Goal: Task Accomplishment & Management: Complete application form

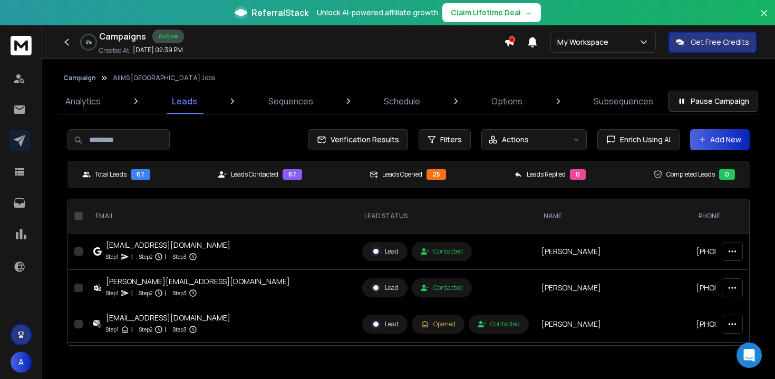
click at [674, 138] on button "Add New" at bounding box center [720, 139] width 60 height 21
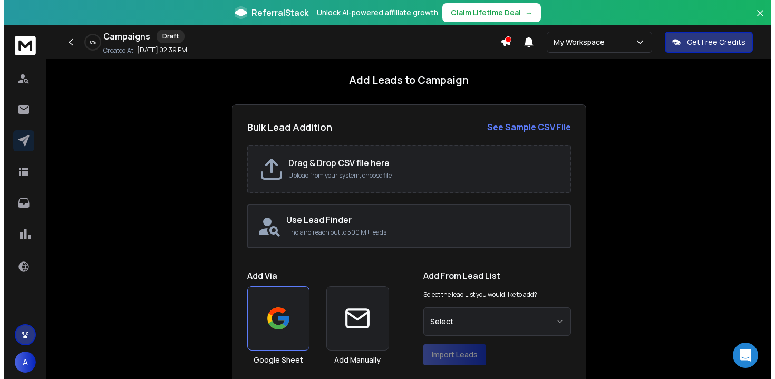
scroll to position [17, 0]
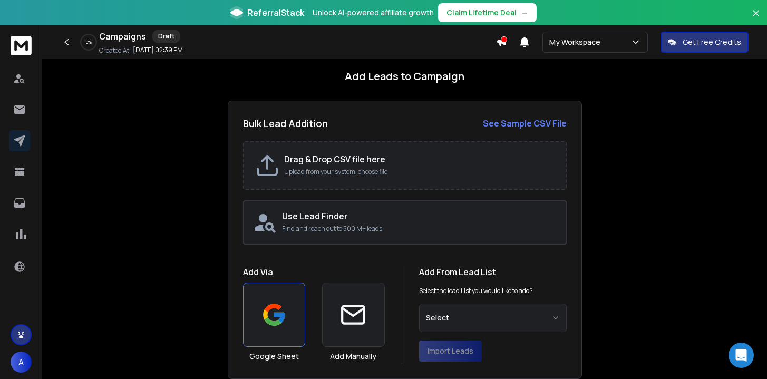
click at [279, 319] on icon at bounding box center [279, 318] width 11 height 11
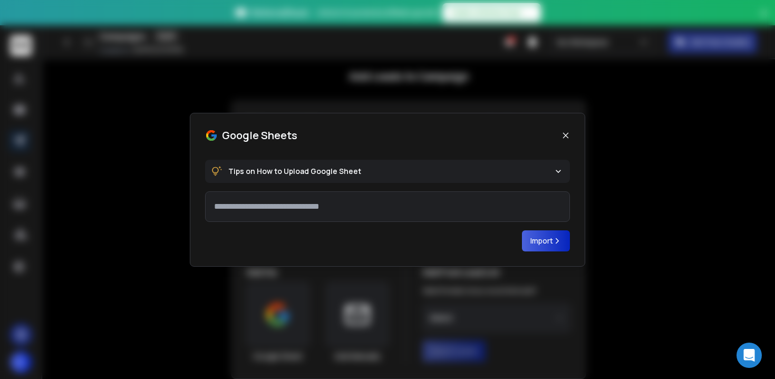
click at [336, 198] on input at bounding box center [387, 206] width 365 height 31
paste input "**********"
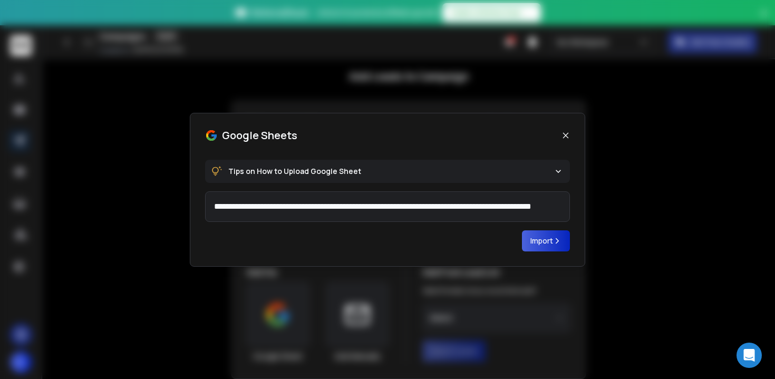
scroll to position [0, 86]
type input "**********"
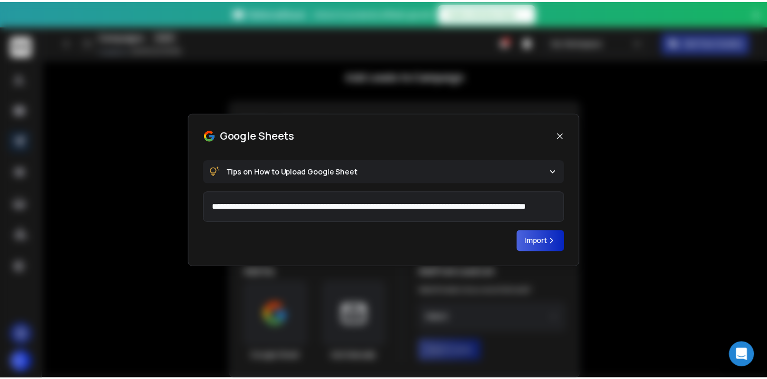
scroll to position [0, 0]
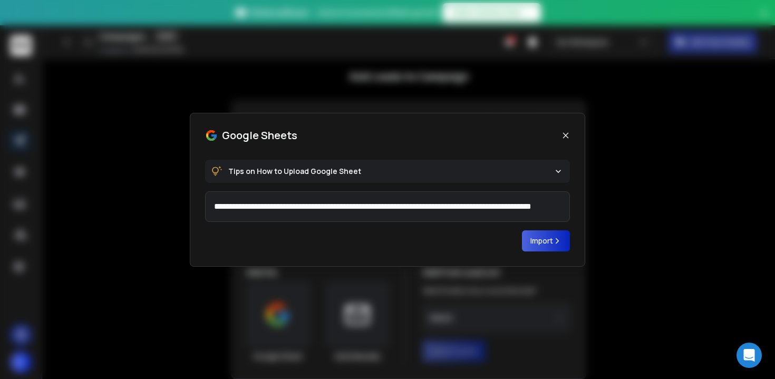
click at [555, 240] on icon at bounding box center [557, 241] width 8 height 8
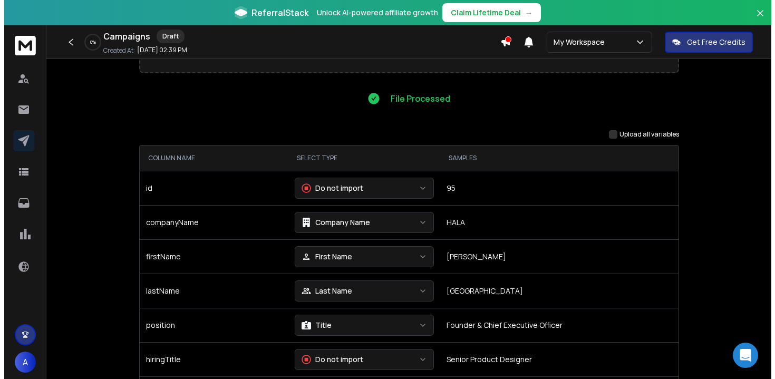
scroll to position [257, 0]
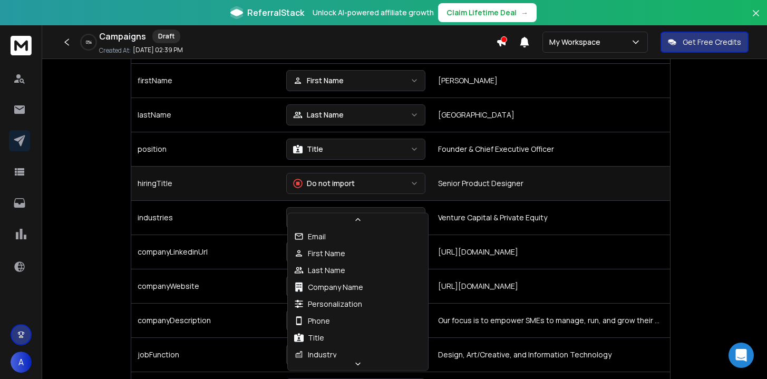
click at [364, 194] on button "Do not import" at bounding box center [355, 183] width 139 height 21
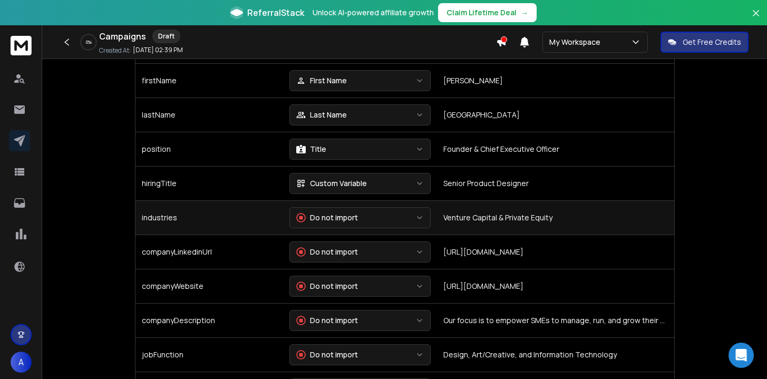
click at [368, 228] on button "Do not import" at bounding box center [359, 217] width 141 height 21
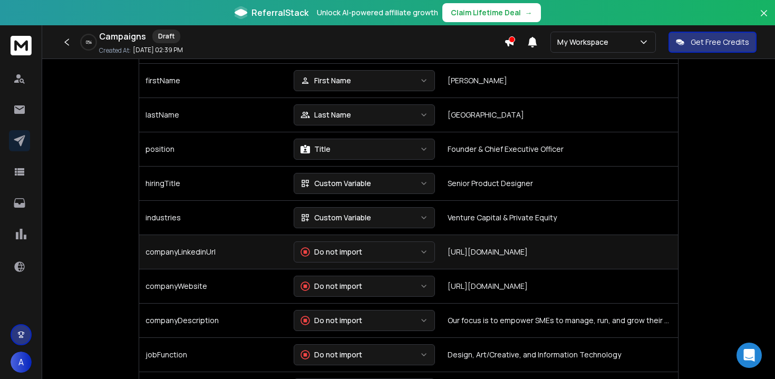
click at [367, 262] on button "Do not import" at bounding box center [364, 251] width 141 height 21
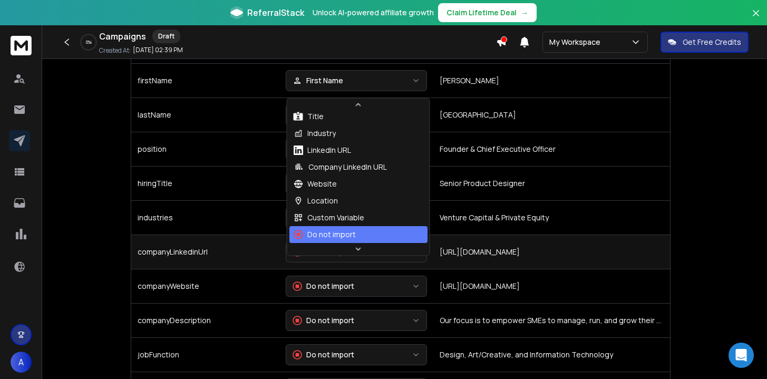
click at [367, 262] on button "Do not import" at bounding box center [356, 251] width 141 height 21
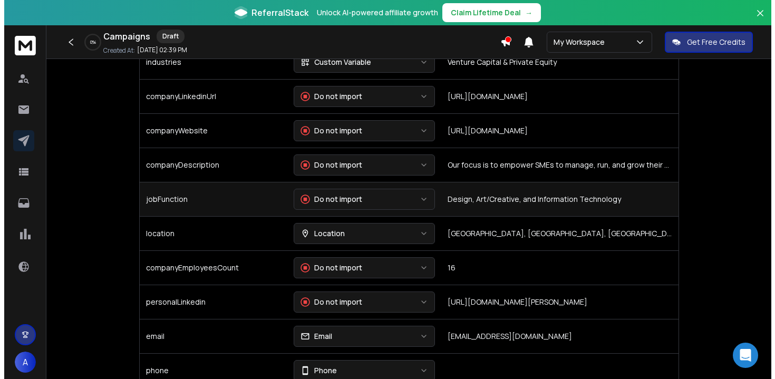
scroll to position [454, 0]
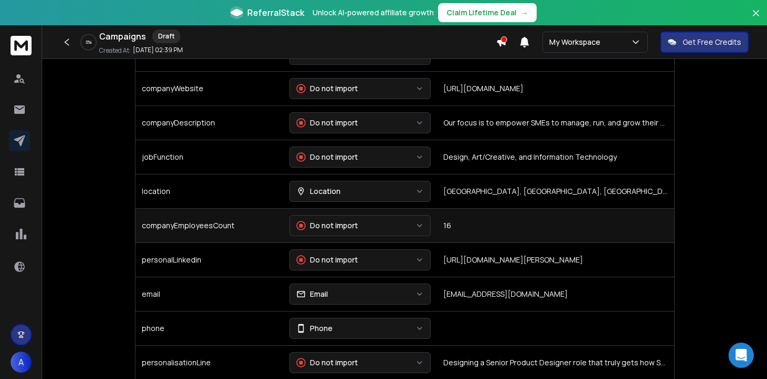
click at [373, 236] on button "Do not import" at bounding box center [359, 225] width 141 height 21
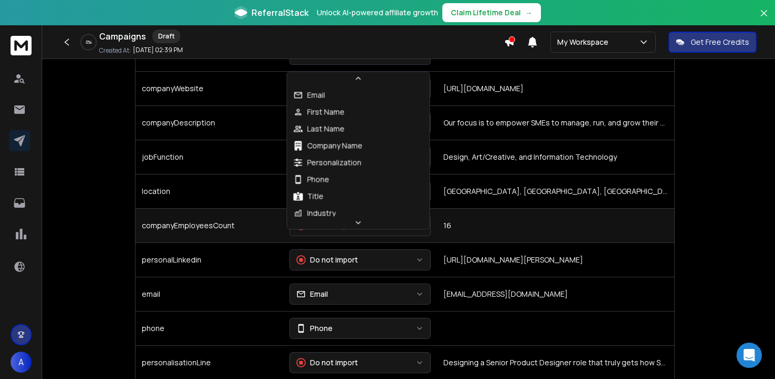
scroll to position [106, 0]
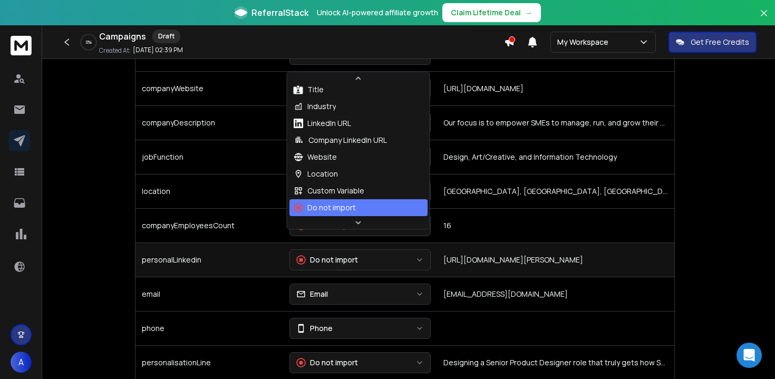
click at [369, 270] on button "Do not import" at bounding box center [359, 259] width 141 height 21
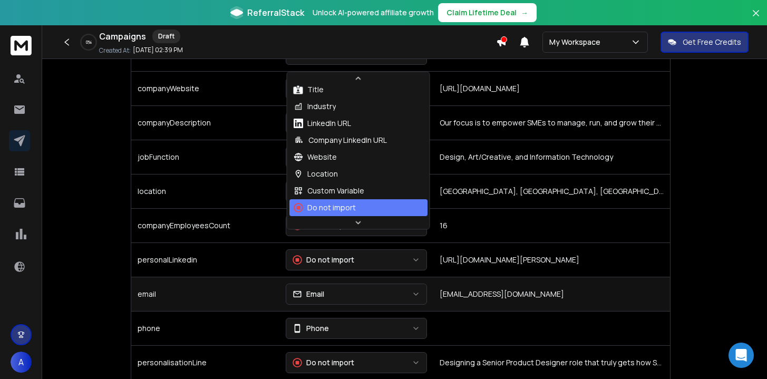
click at [464, 311] on td "ali@hala.vc" at bounding box center [551, 294] width 237 height 34
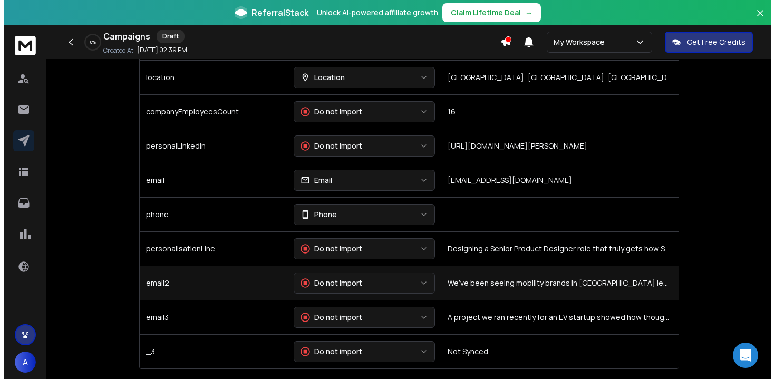
scroll to position [611, 0]
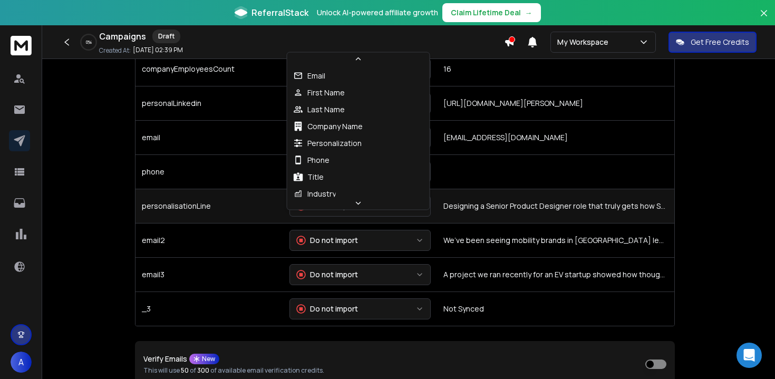
click at [365, 217] on button "Do not import" at bounding box center [359, 206] width 141 height 21
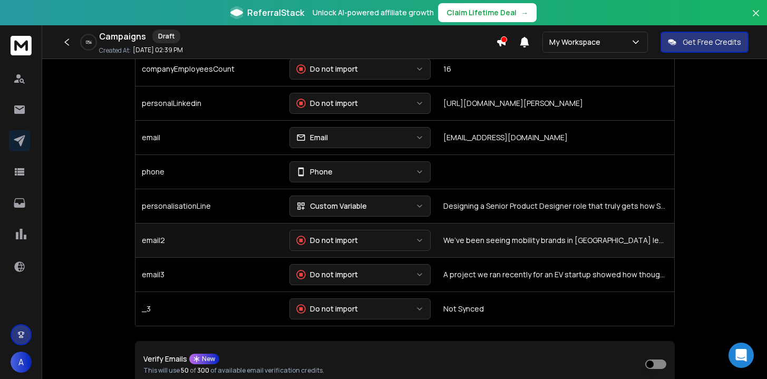
click at [356, 245] on td "Do not import" at bounding box center [360, 240] width 154 height 34
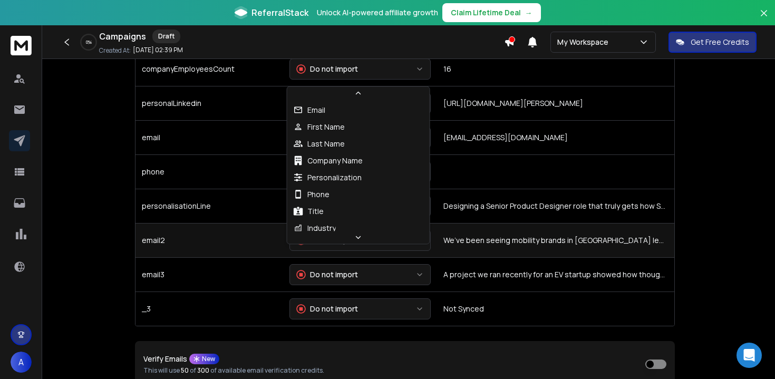
click at [357, 251] on button "Do not import" at bounding box center [359, 240] width 141 height 21
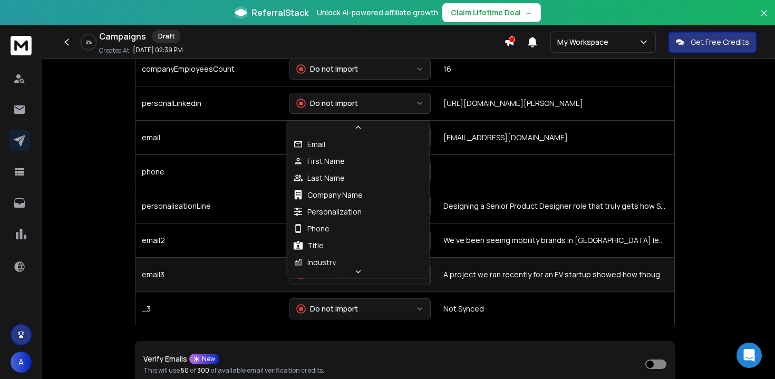
click at [360, 285] on button "Do not import" at bounding box center [359, 274] width 141 height 21
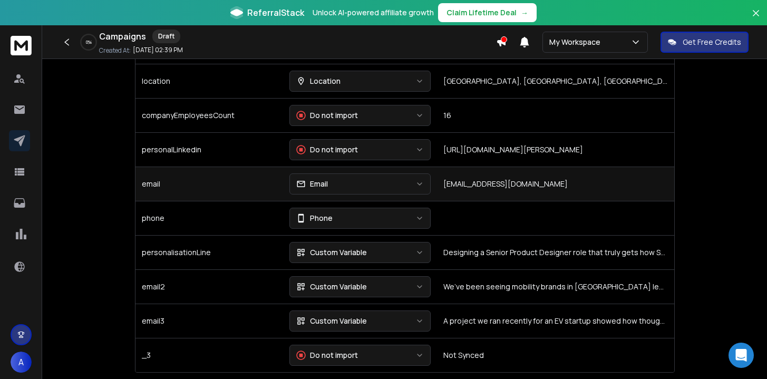
scroll to position [764, 0]
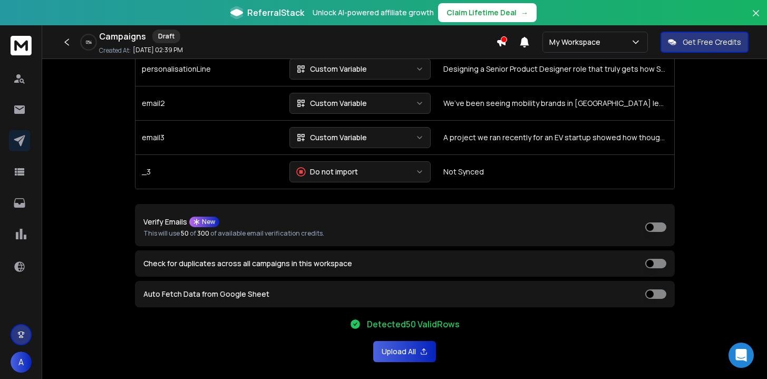
drag, startPoint x: 409, startPoint y: 347, endPoint x: 451, endPoint y: 288, distance: 72.4
click at [393, 353] on button "Upload All" at bounding box center [404, 351] width 63 height 21
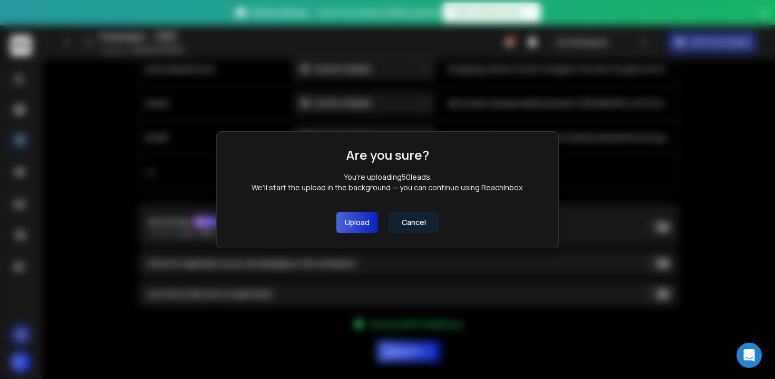
click at [361, 227] on button "Upload" at bounding box center [357, 222] width 42 height 21
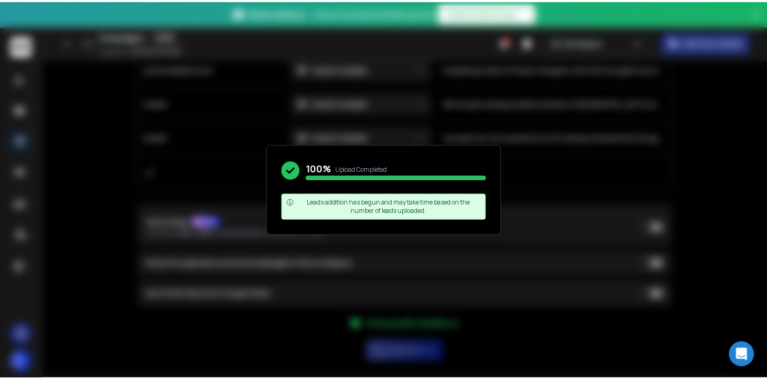
scroll to position [734, 0]
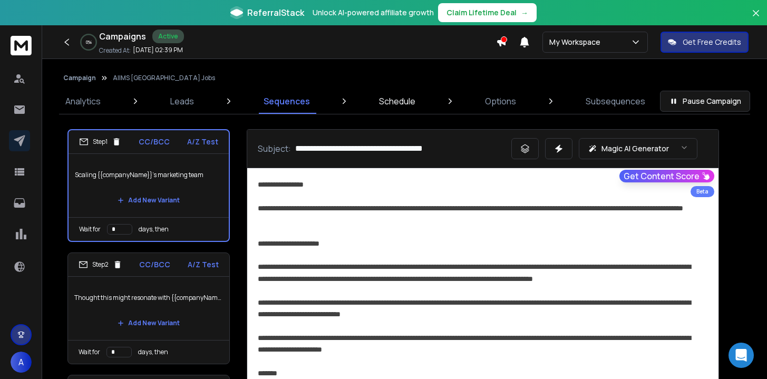
click at [393, 99] on p "Schedule" at bounding box center [397, 101] width 36 height 13
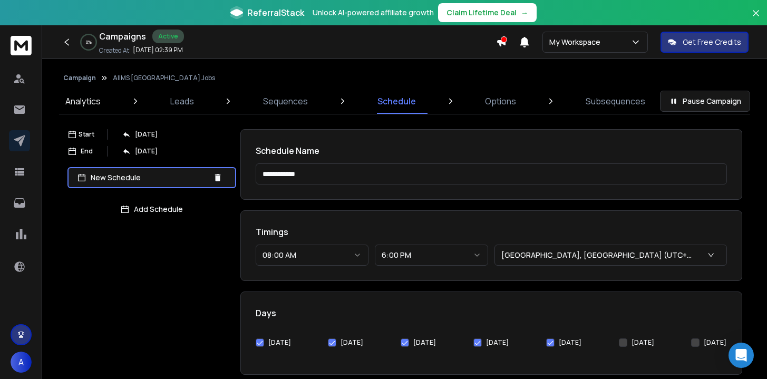
click at [88, 99] on p "Analytics" at bounding box center [82, 101] width 35 height 13
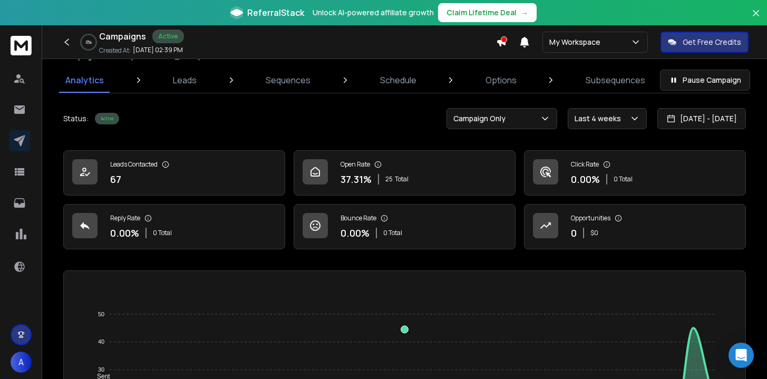
scroll to position [14, 0]
